Goal: Check status

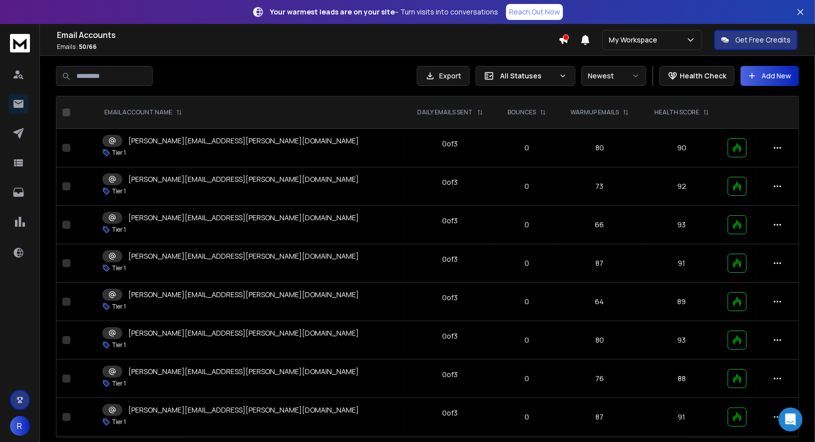
click at [40, 139] on div "Export All Statuses Newest Health Check Add New EMAIL ACCOUNT NAME DAILY EMAILS…" at bounding box center [427, 252] width 775 height 392
click at [17, 139] on icon at bounding box center [18, 133] width 12 height 12
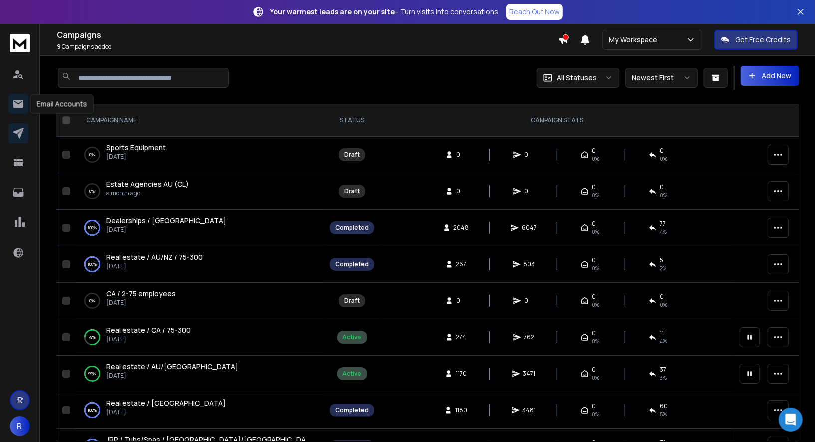
click at [25, 106] on link at bounding box center [18, 104] width 20 height 20
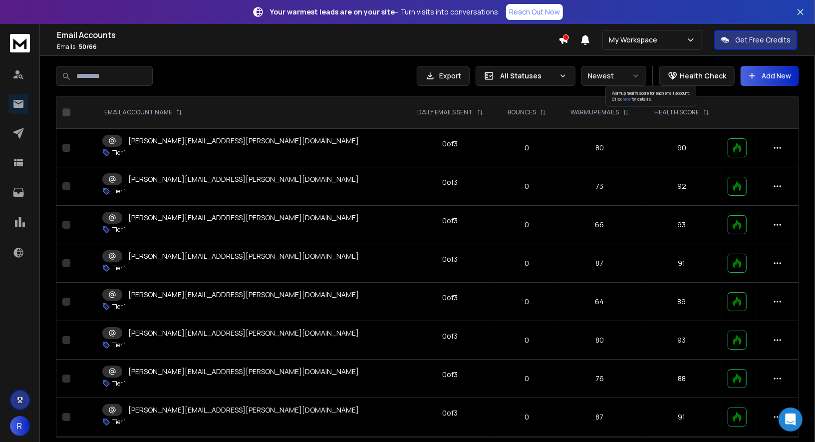
click at [657, 122] on th "HEALTH SCORE" at bounding box center [682, 112] width 80 height 32
click at [662, 113] on p "HEALTH SCORE" at bounding box center [676, 112] width 45 height 8
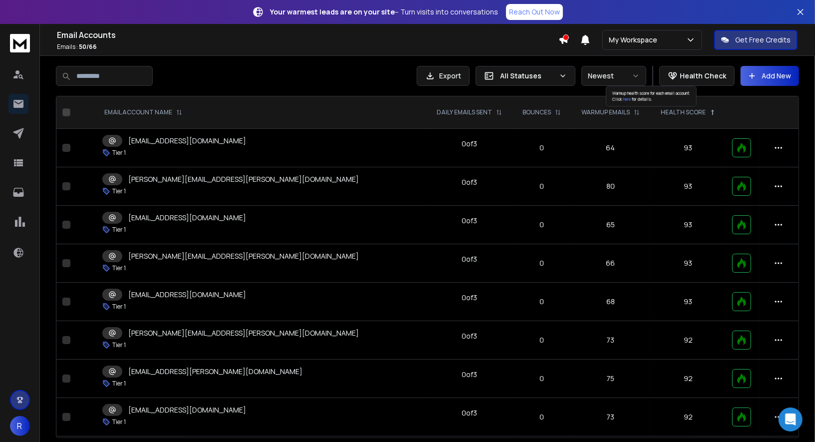
click at [662, 113] on p "HEALTH SCORE" at bounding box center [683, 112] width 45 height 8
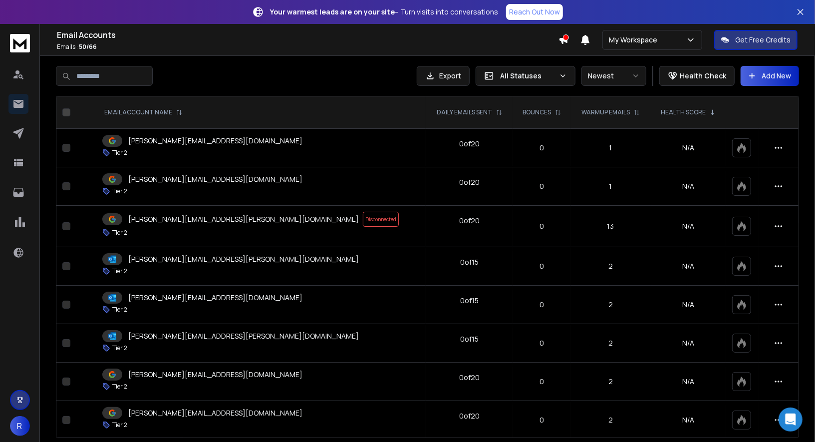
click at [525, 85] on div "All Statuses" at bounding box center [526, 76] width 100 height 20
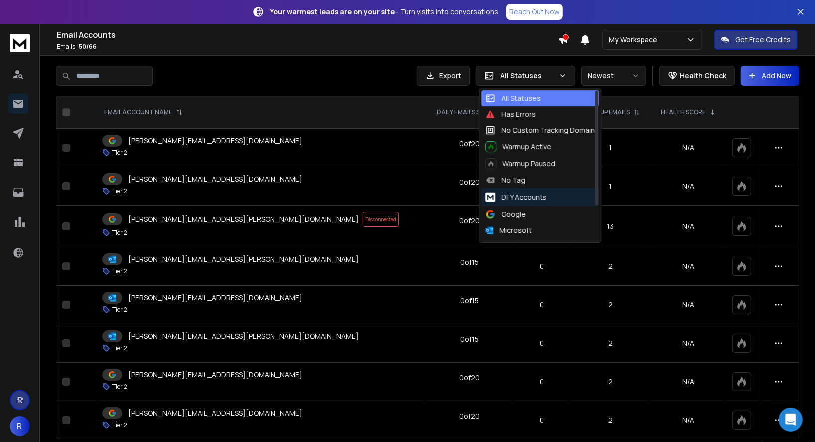
scroll to position [45, 0]
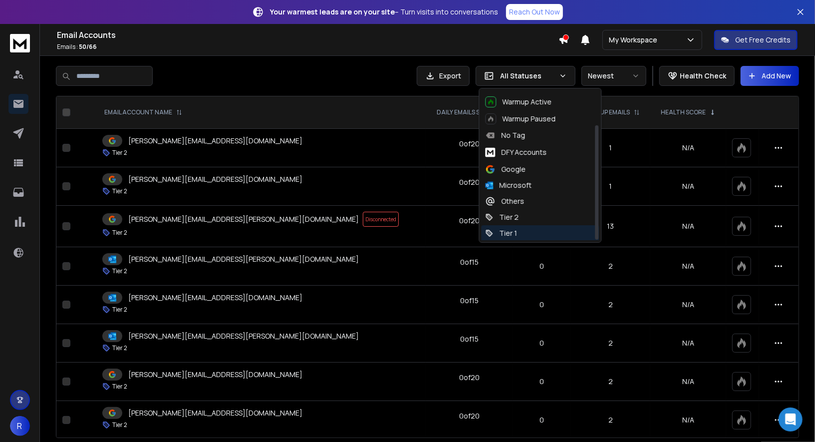
click at [512, 239] on div "Tier 1" at bounding box center [540, 233] width 118 height 16
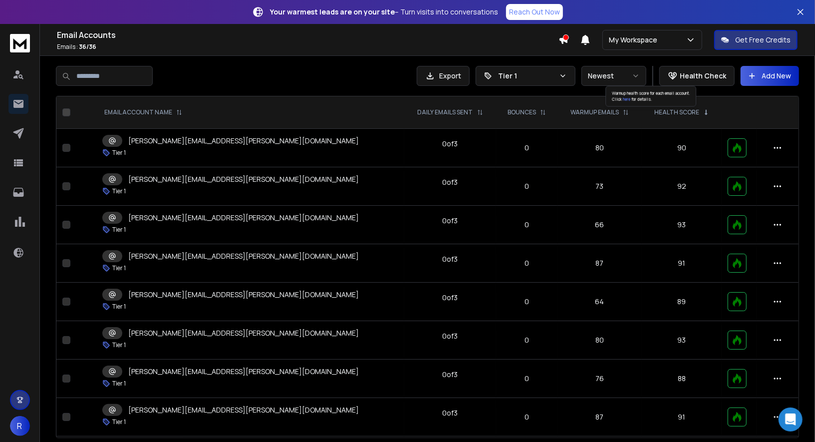
click at [669, 105] on div "Warmup health score for each email account. Click here for details." at bounding box center [650, 96] width 91 height 21
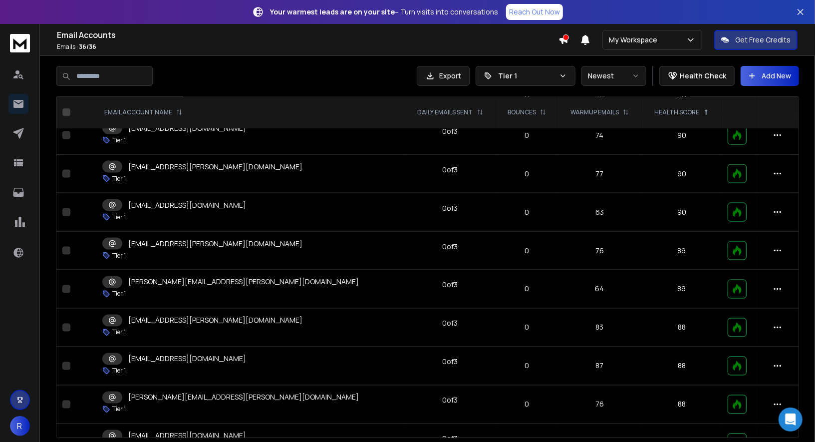
scroll to position [1073, 0]
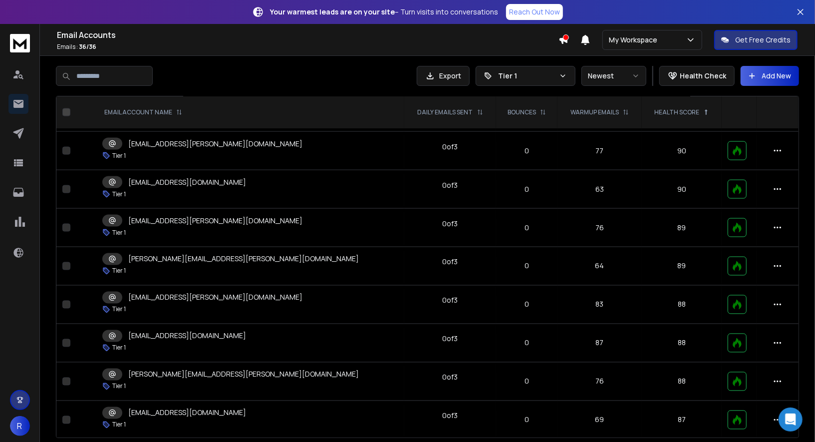
click at [642, 402] on td "87" at bounding box center [682, 420] width 80 height 38
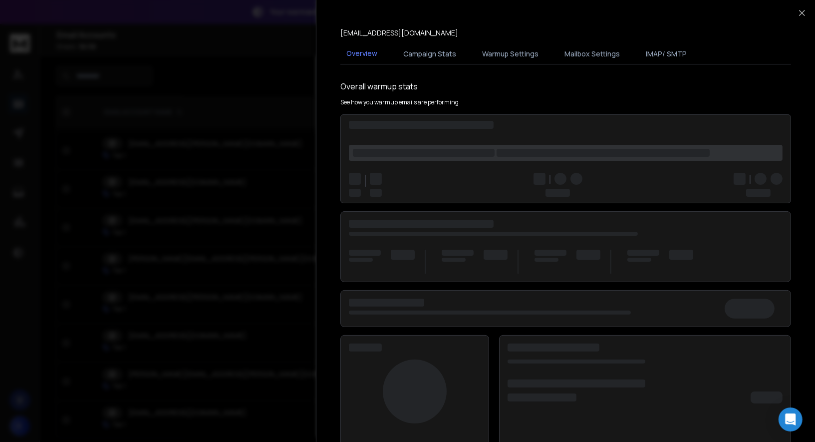
scroll to position [347, 0]
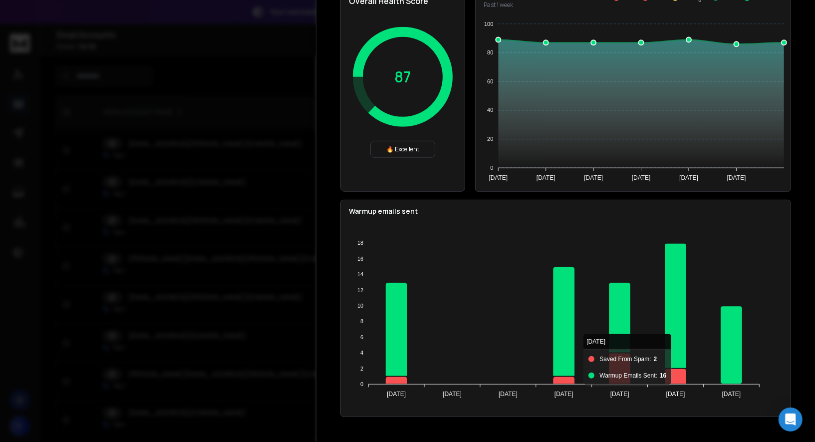
click at [265, 317] on div at bounding box center [407, 221] width 815 height 442
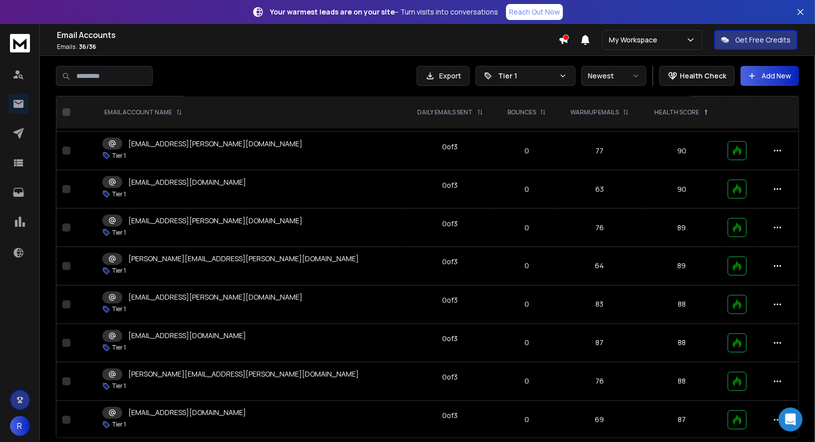
click at [557, 367] on td "76" at bounding box center [599, 381] width 84 height 38
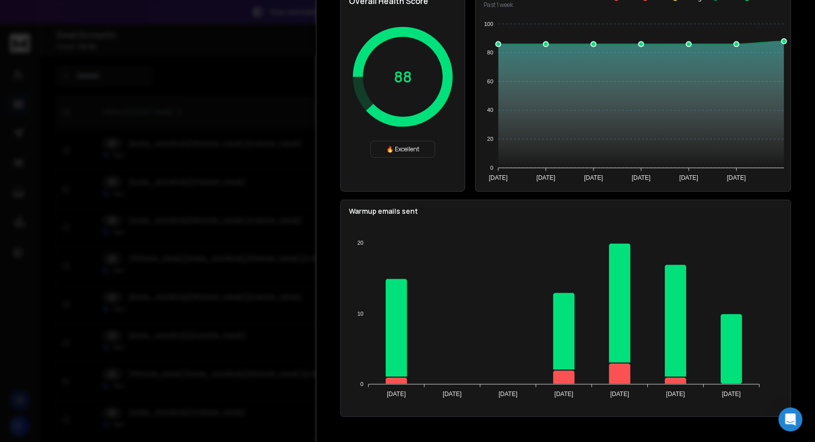
click at [243, 304] on div at bounding box center [407, 221] width 815 height 442
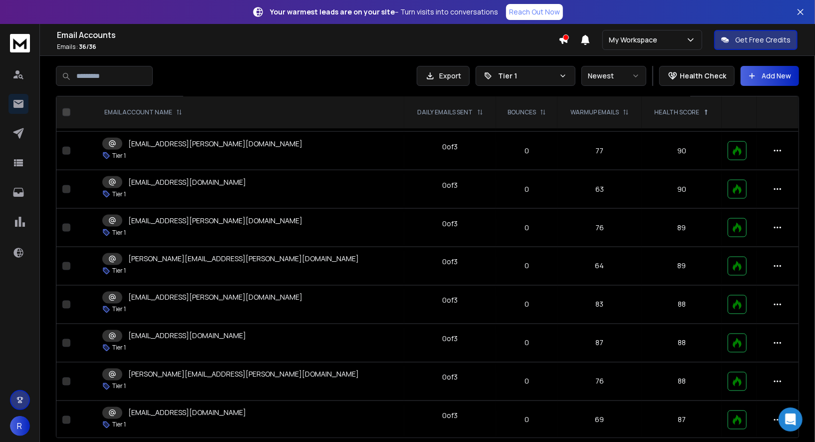
click at [557, 337] on td "87" at bounding box center [599, 343] width 84 height 38
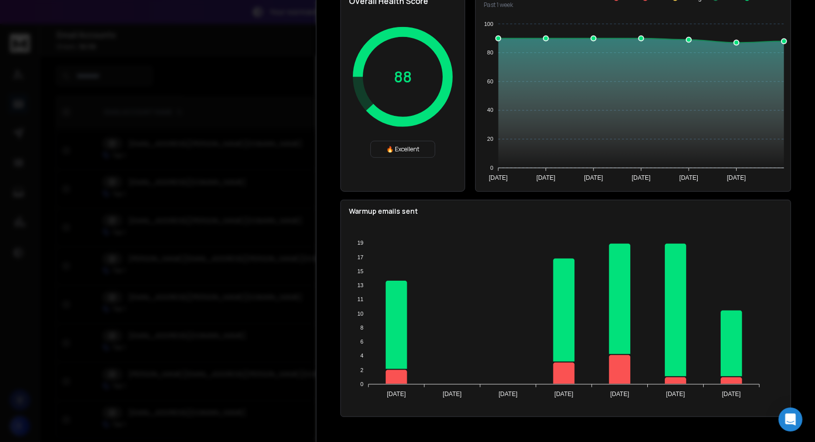
click at [203, 271] on div at bounding box center [407, 221] width 815 height 442
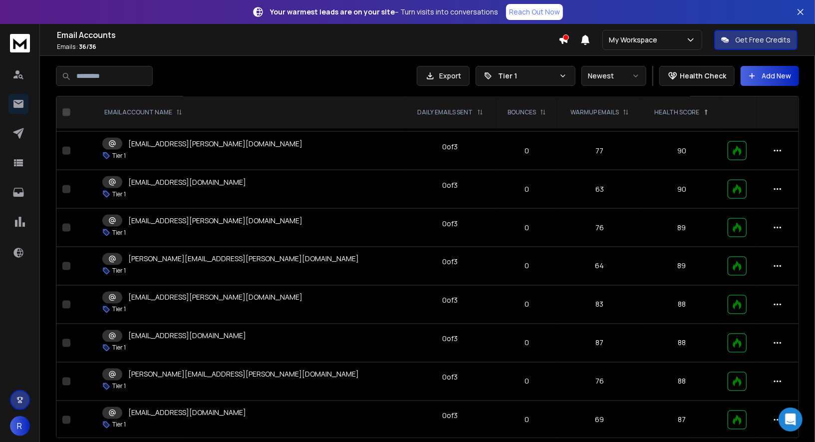
click at [560, 290] on td "83" at bounding box center [599, 304] width 84 height 38
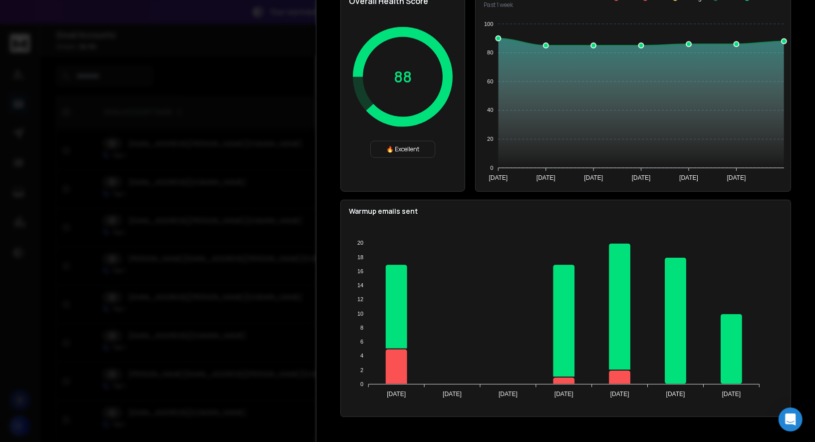
click at [310, 235] on div at bounding box center [407, 221] width 815 height 442
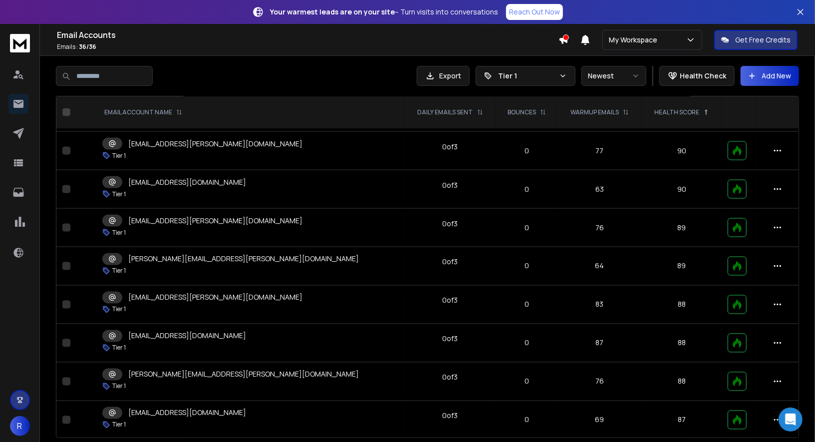
click at [560, 215] on td "76" at bounding box center [599, 228] width 84 height 38
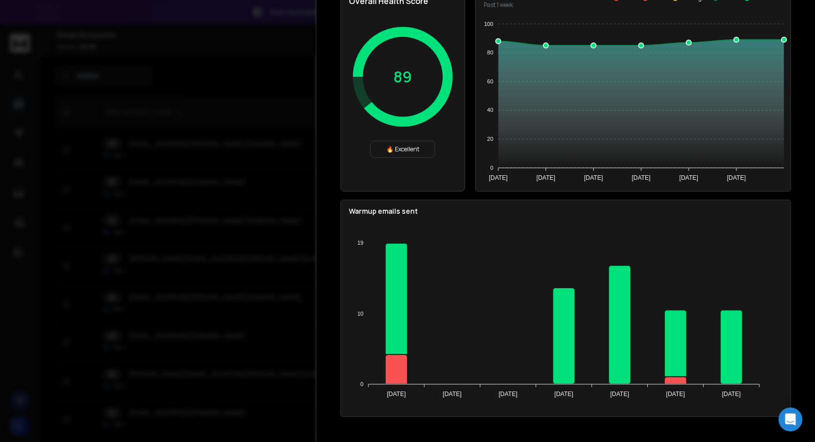
click at [235, 241] on div at bounding box center [407, 221] width 815 height 442
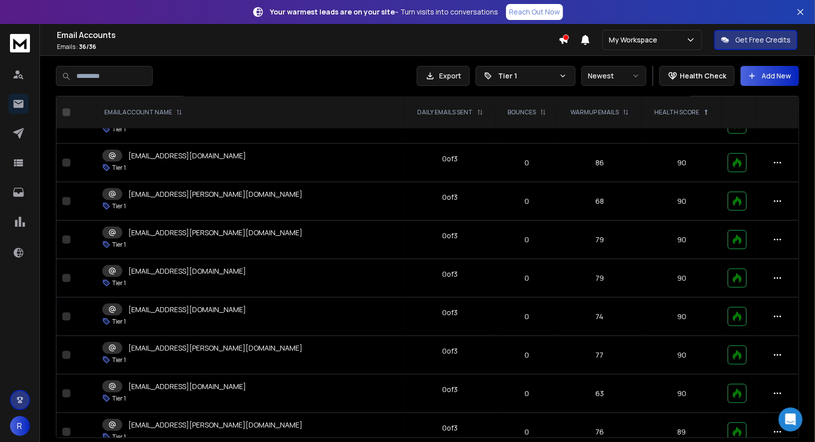
scroll to position [812, 0]
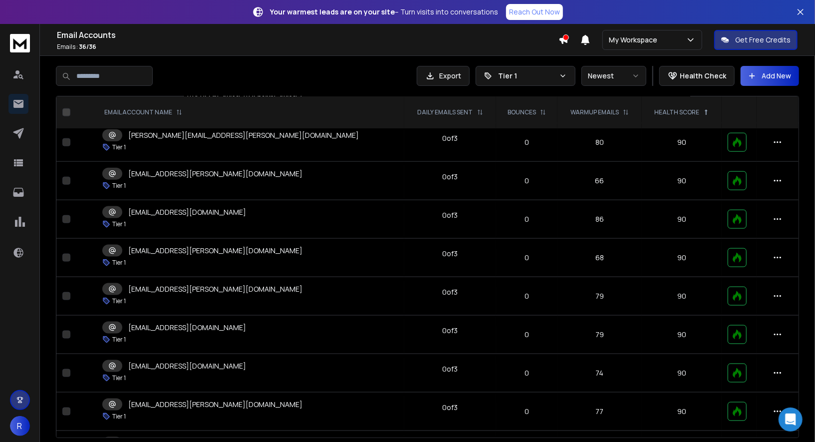
click at [557, 277] on td "79" at bounding box center [599, 296] width 84 height 38
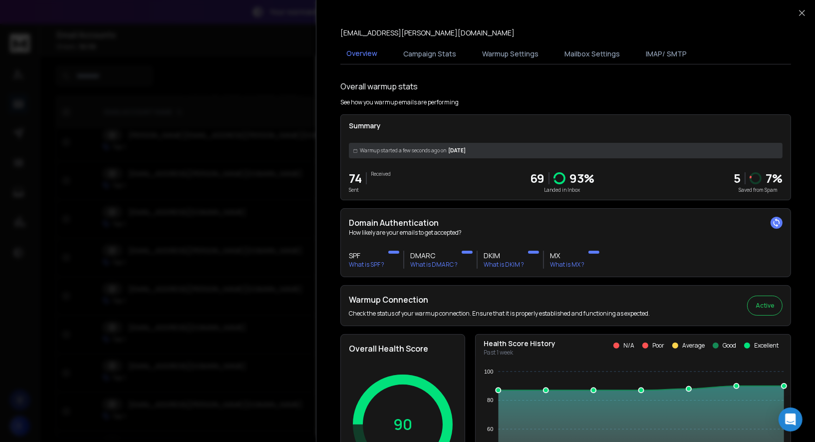
scroll to position [347, 0]
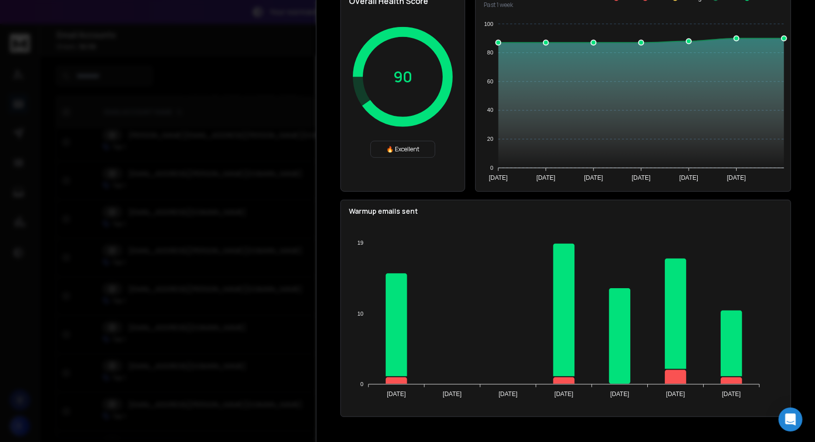
click at [259, 304] on div at bounding box center [407, 221] width 815 height 442
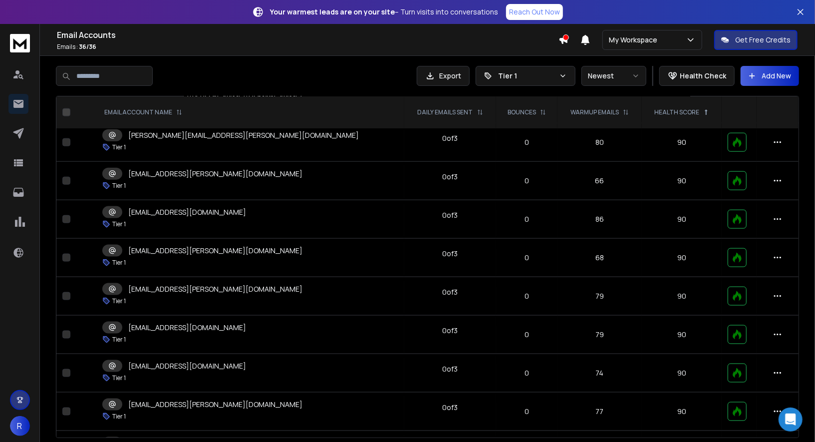
scroll to position [1073, 0]
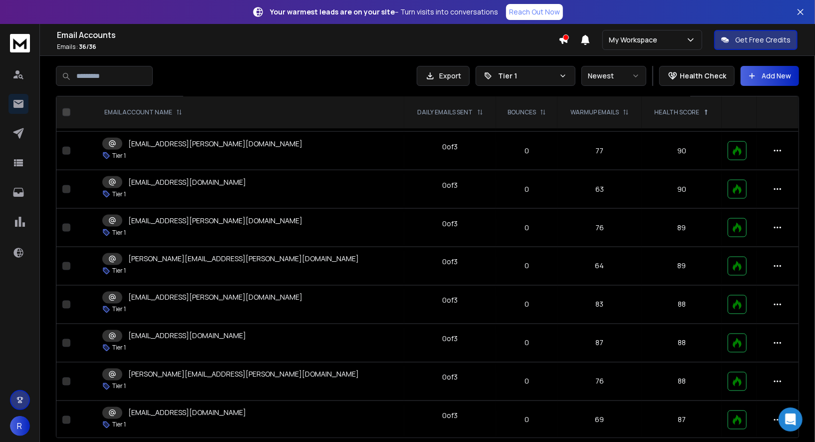
click at [557, 405] on td "69" at bounding box center [599, 420] width 84 height 38
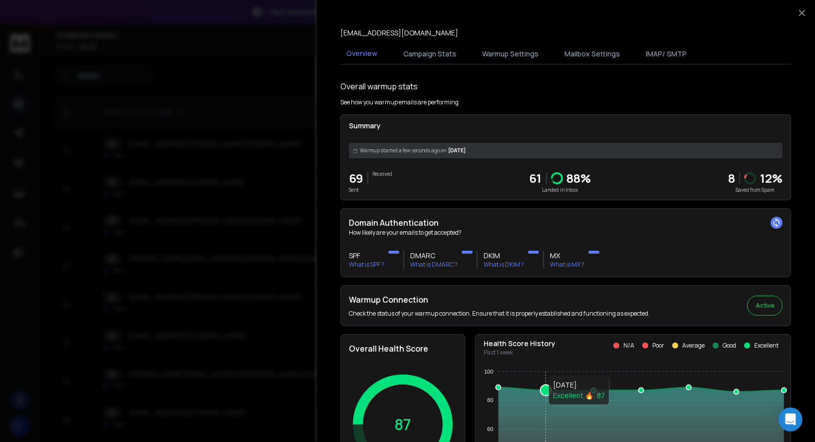
click at [263, 358] on div at bounding box center [407, 221] width 815 height 442
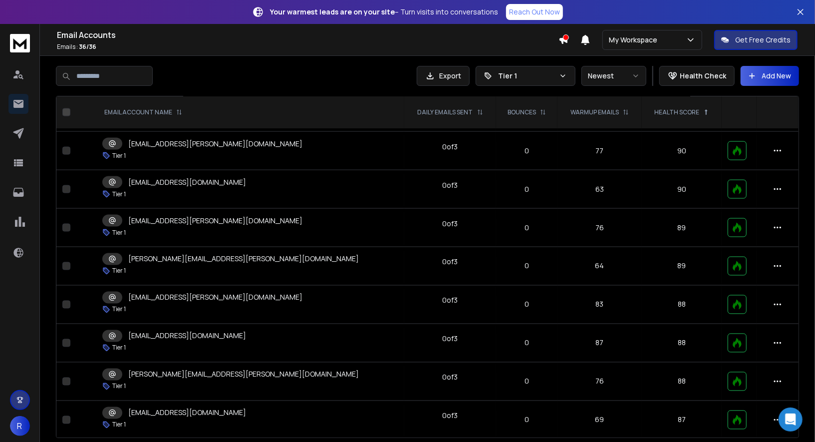
click at [583, 418] on td "69" at bounding box center [599, 420] width 84 height 38
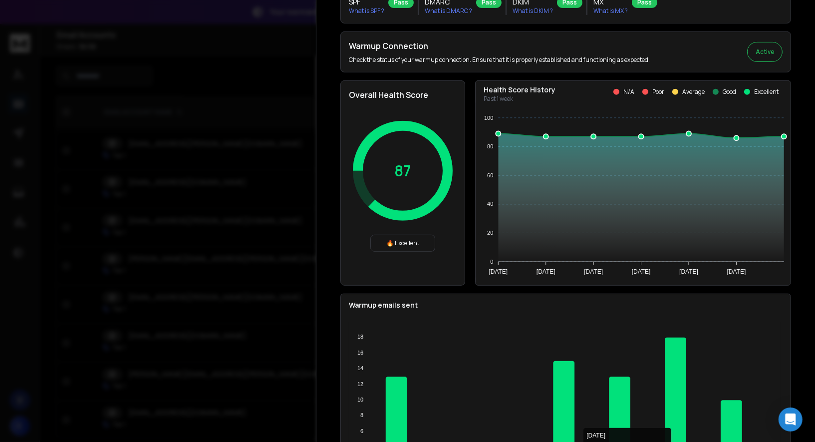
scroll to position [347, 0]
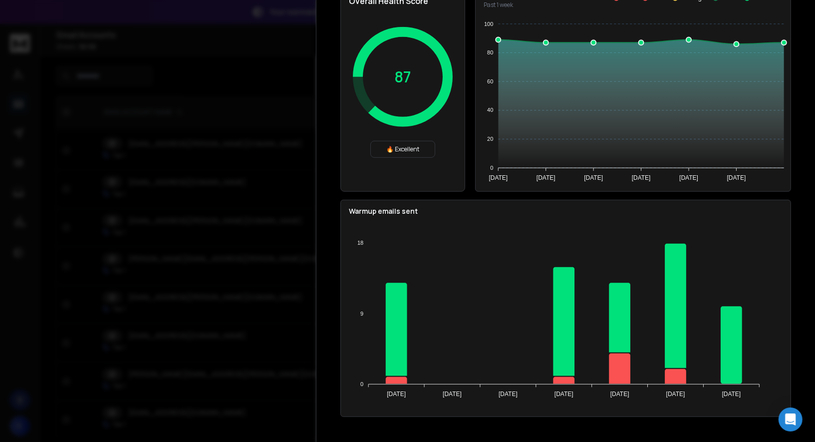
click at [93, 303] on div at bounding box center [407, 221] width 815 height 442
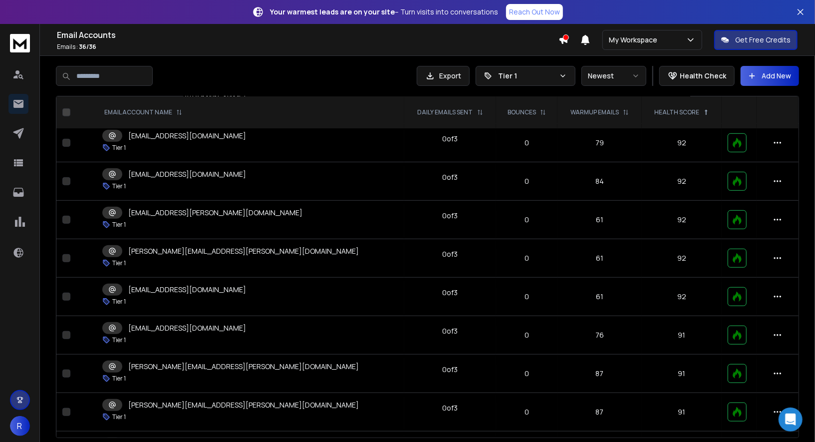
scroll to position [203, 0]
